Goal: Task Accomplishment & Management: Manage account settings

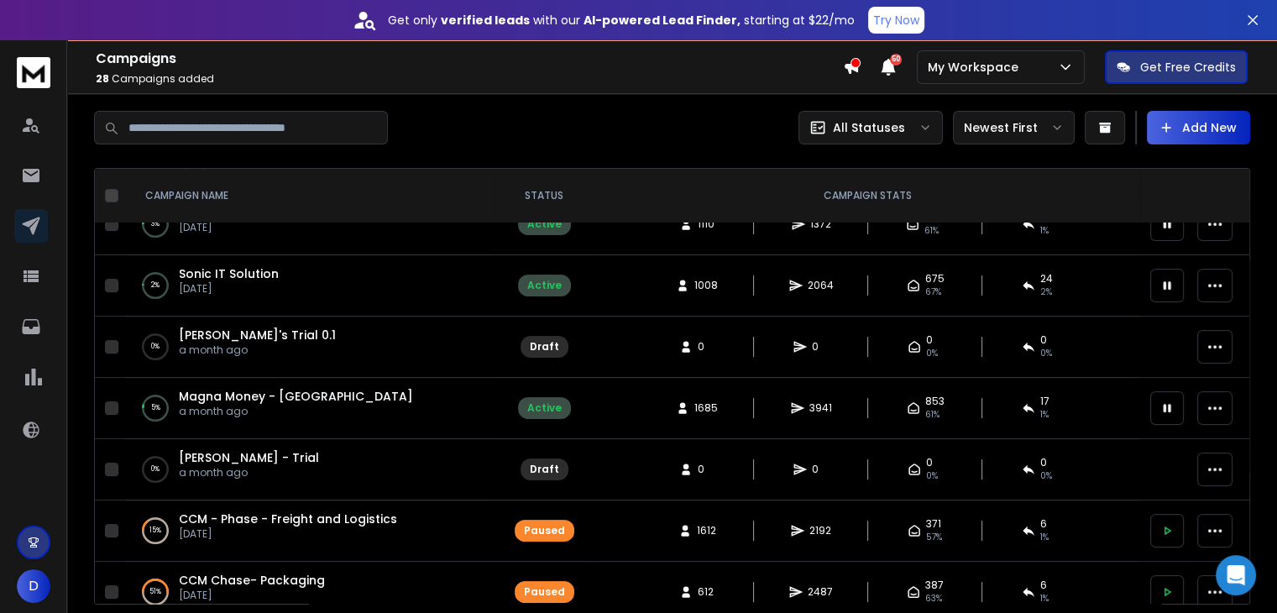
scroll to position [420, 0]
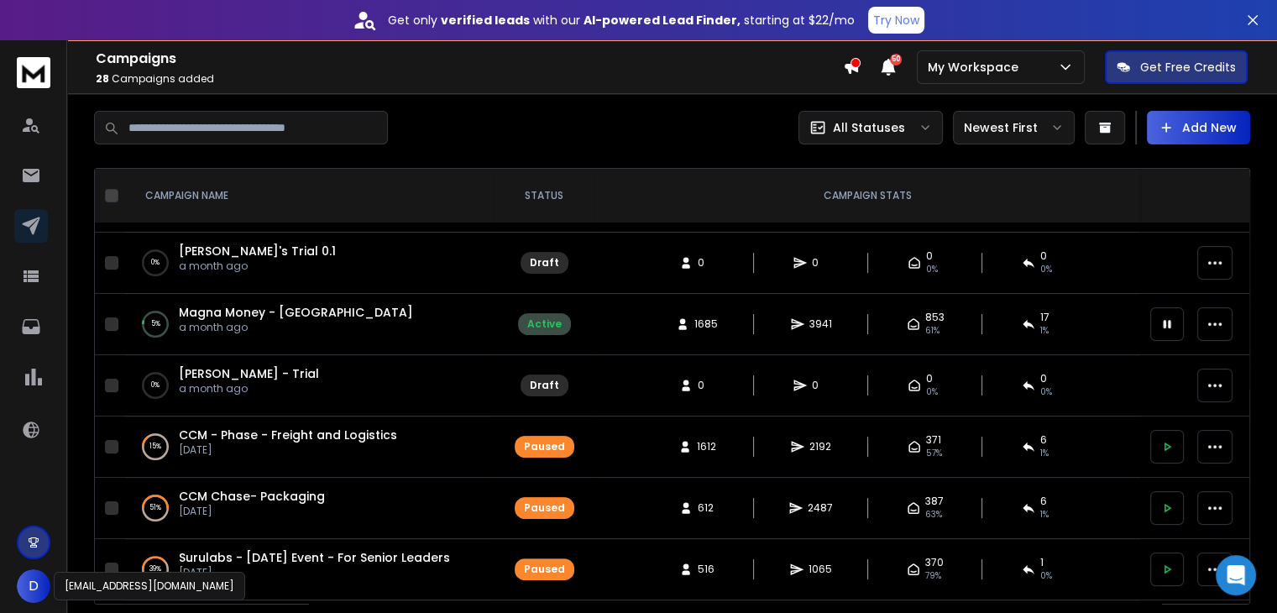
click at [46, 597] on button "D" at bounding box center [34, 586] width 34 height 34
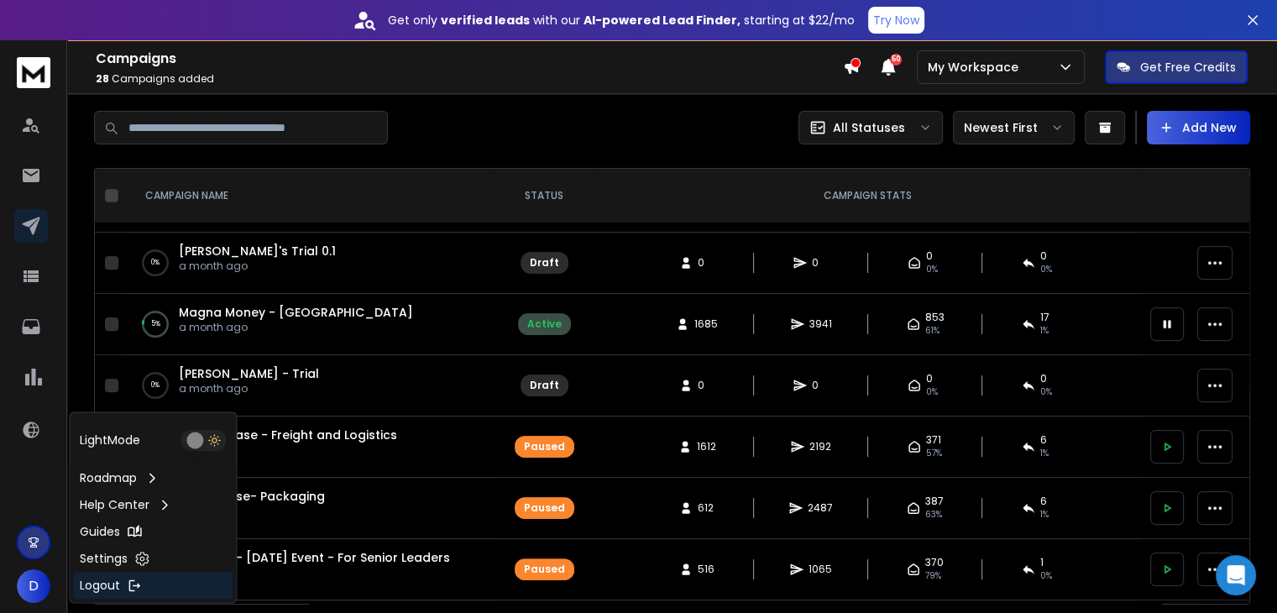
click at [134, 596] on div "Logout" at bounding box center [152, 585] width 159 height 27
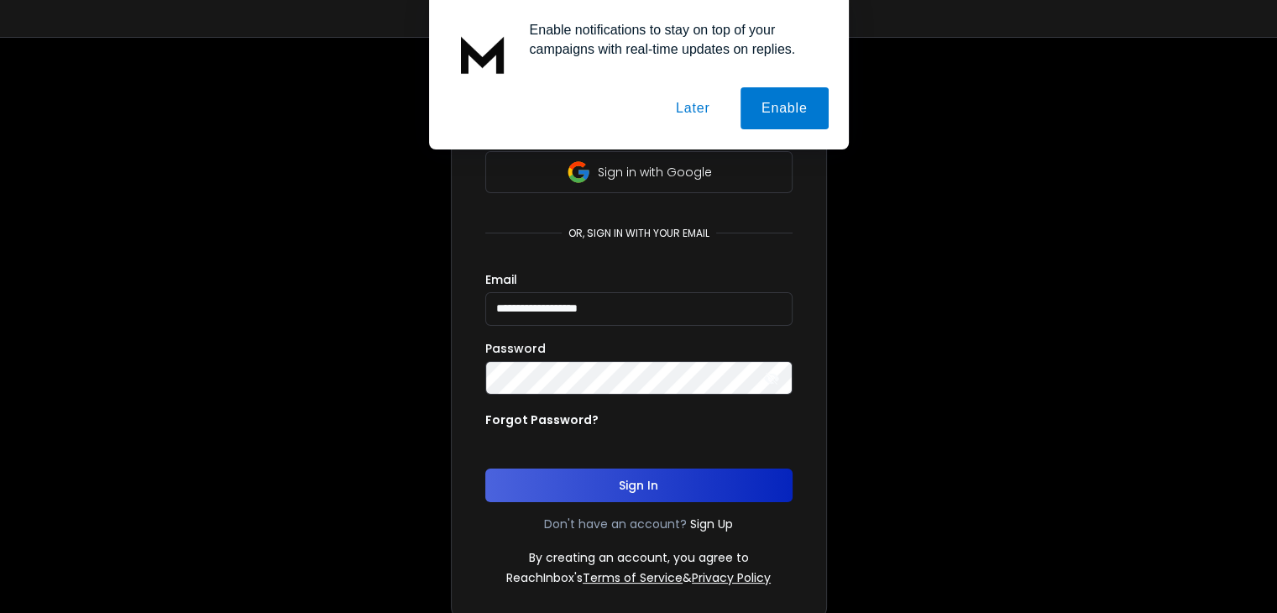
click at [618, 315] on input "**********" at bounding box center [638, 309] width 307 height 34
type input "**********"
click at [625, 490] on button "Sign In" at bounding box center [638, 485] width 307 height 34
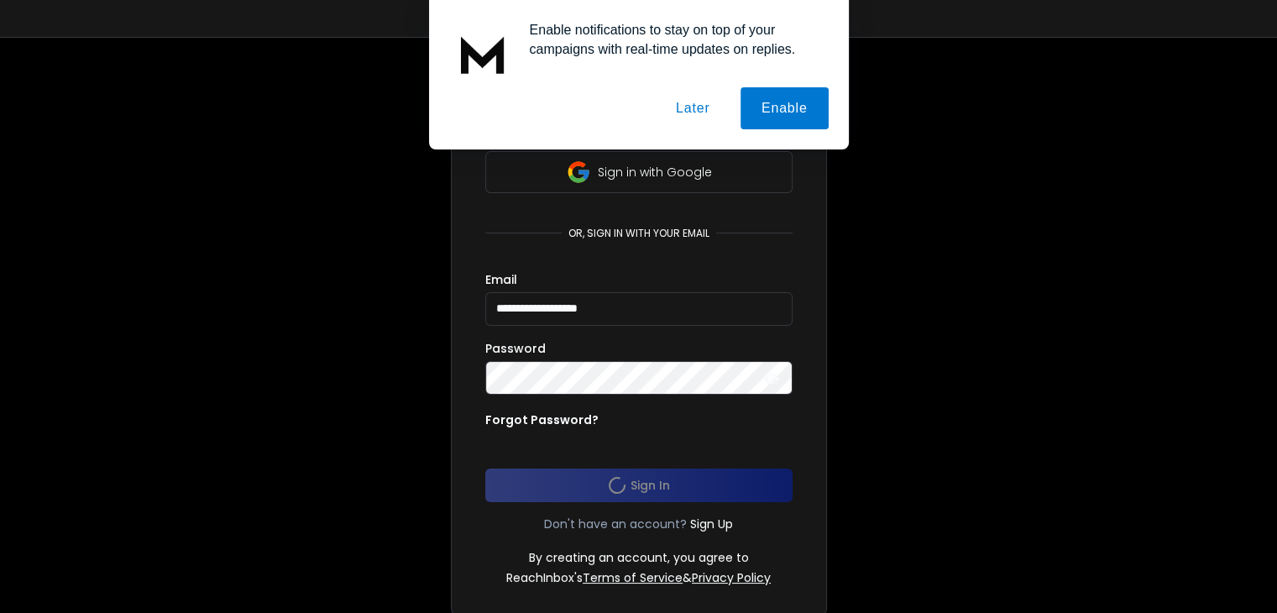
click at [708, 114] on button "Later" at bounding box center [693, 108] width 76 height 42
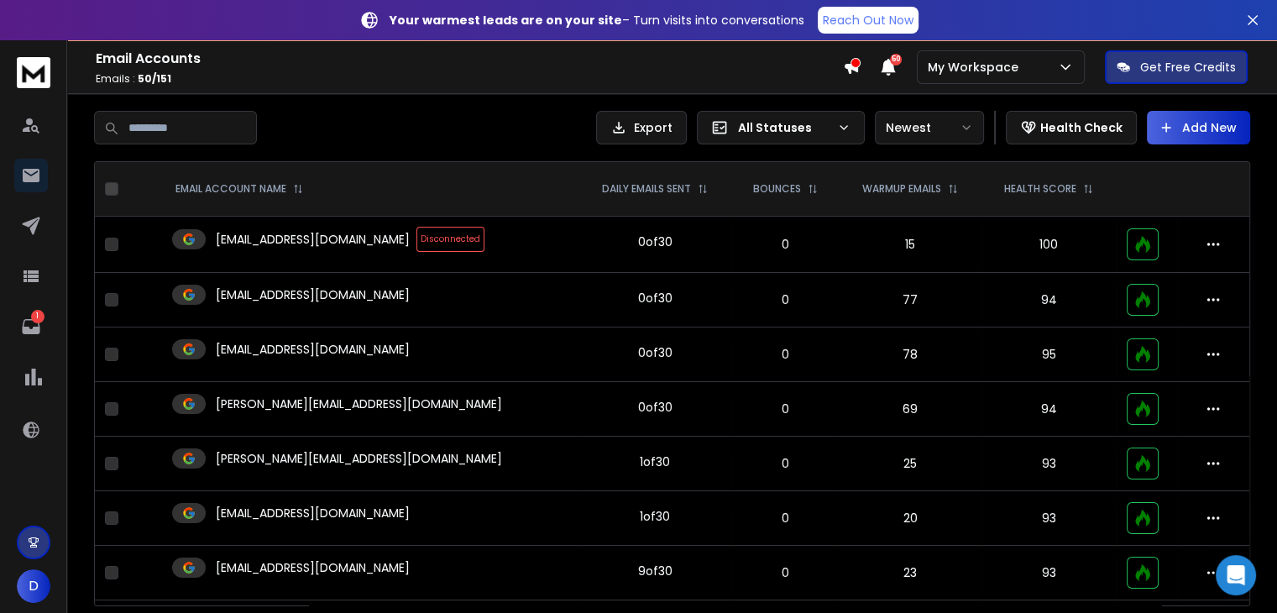
click at [0, 225] on div "1 D" at bounding box center [33, 329] width 67 height 579
click at [7, 222] on div "1 D" at bounding box center [33, 329] width 67 height 579
click at [13, 222] on div "1 D" at bounding box center [33, 329] width 67 height 579
click at [57, 234] on div "Campaigns" at bounding box center [96, 226] width 90 height 32
click at [32, 246] on div at bounding box center [33, 229] width 39 height 40
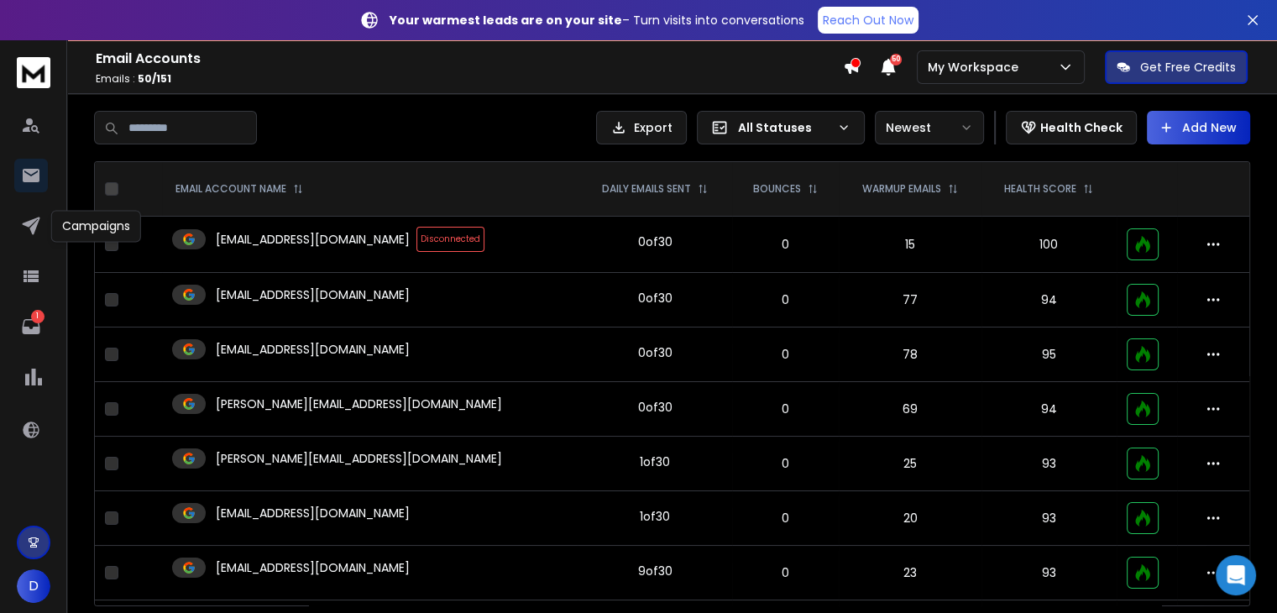
click at [26, 206] on div "1" at bounding box center [33, 280] width 39 height 345
click at [26, 209] on link at bounding box center [31, 226] width 34 height 34
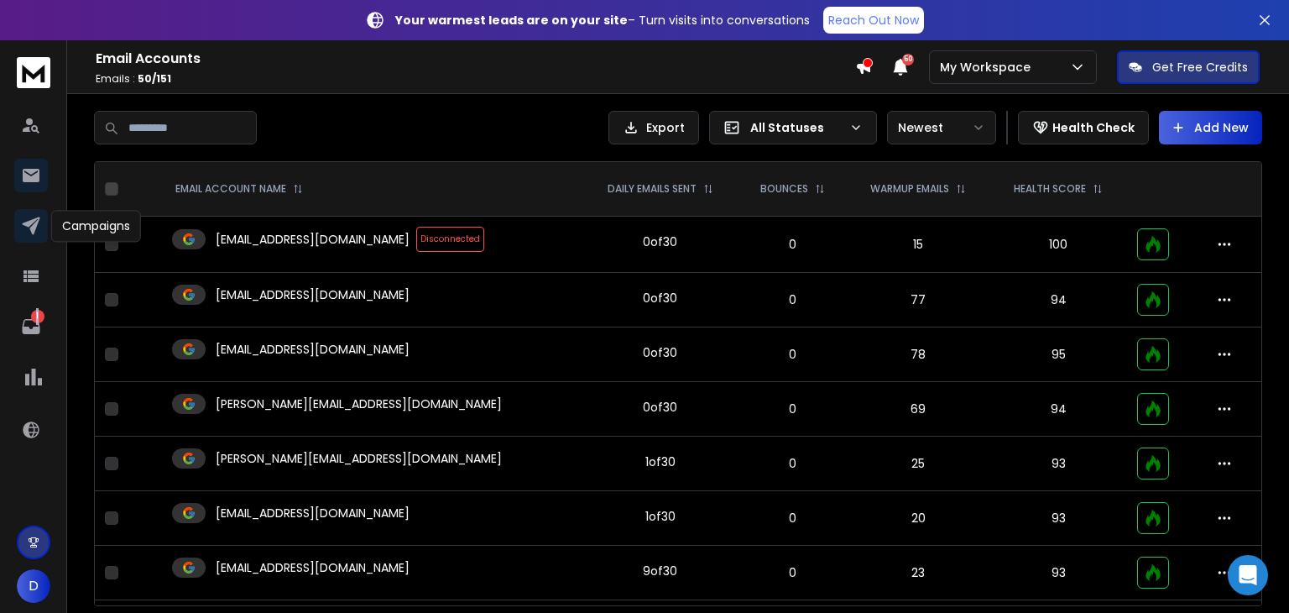
click at [27, 212] on link at bounding box center [31, 226] width 34 height 34
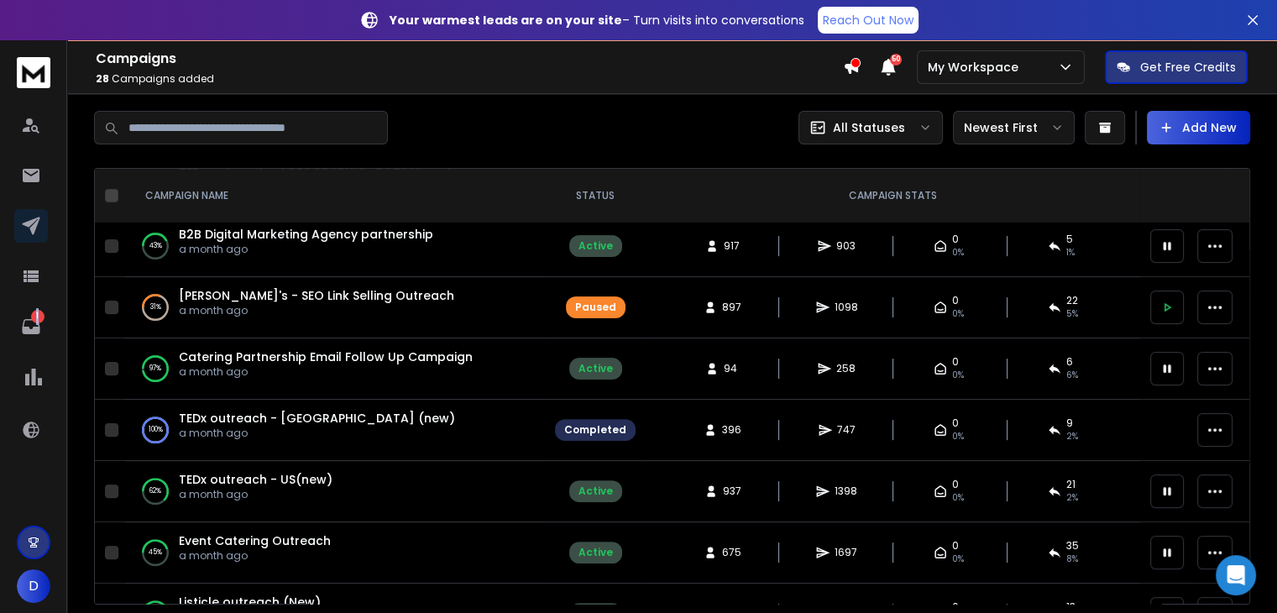
scroll to position [588, 0]
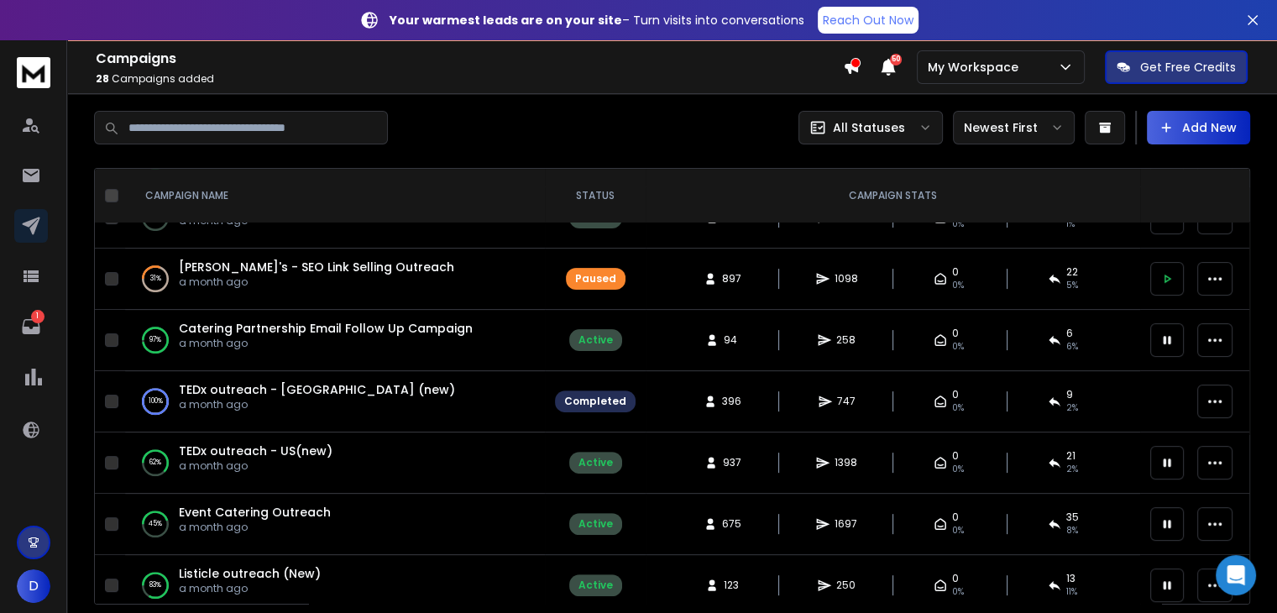
click at [0, 370] on div "1 D" at bounding box center [33, 329] width 67 height 579
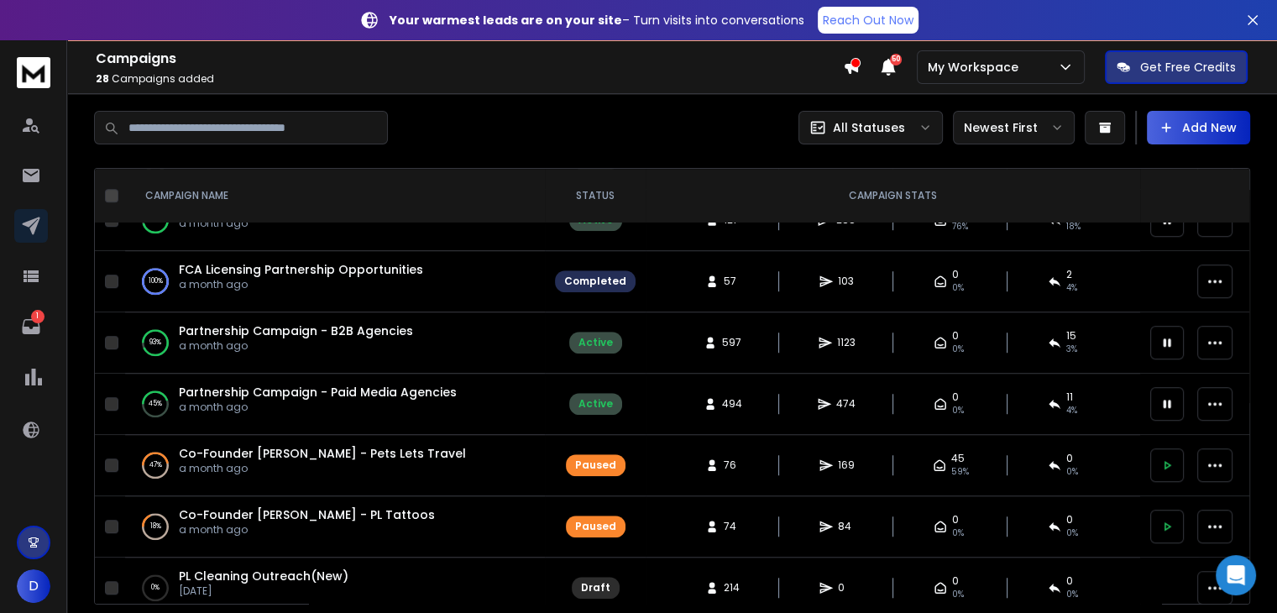
scroll to position [1343, 0]
